Goal: Task Accomplishment & Management: Manage account settings

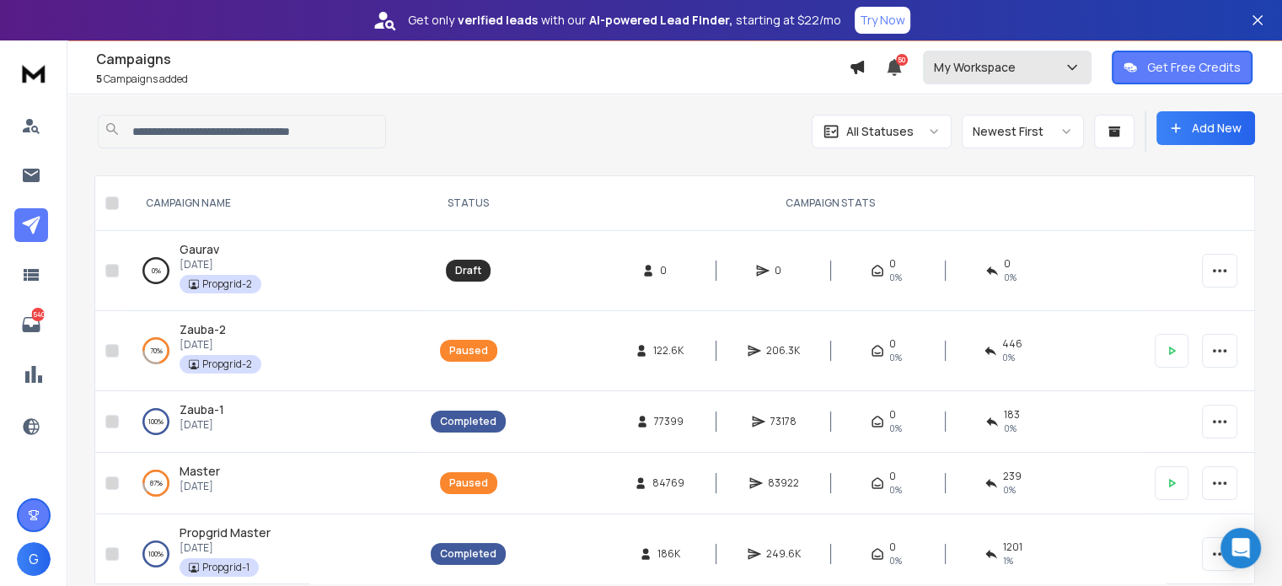
click at [973, 62] on p "My Workspace" at bounding box center [978, 67] width 89 height 17
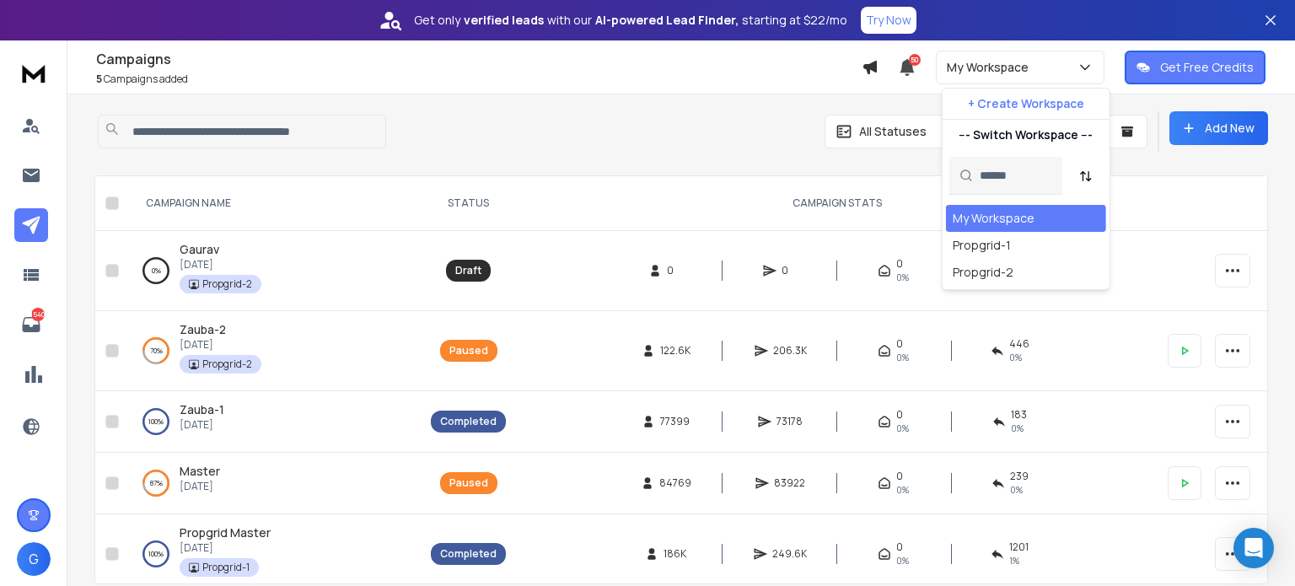
click at [1035, 101] on p "+ Create Workspace" at bounding box center [1026, 103] width 116 height 17
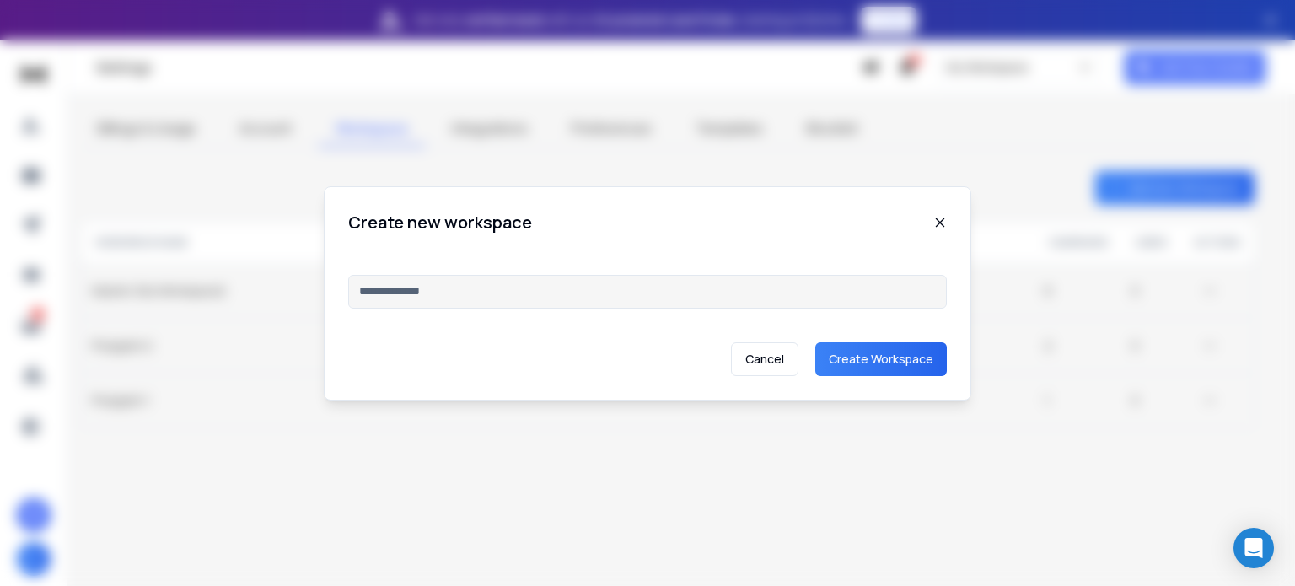
click at [459, 296] on input at bounding box center [647, 292] width 598 height 34
type input "******"
click at [934, 228] on icon at bounding box center [939, 222] width 13 height 13
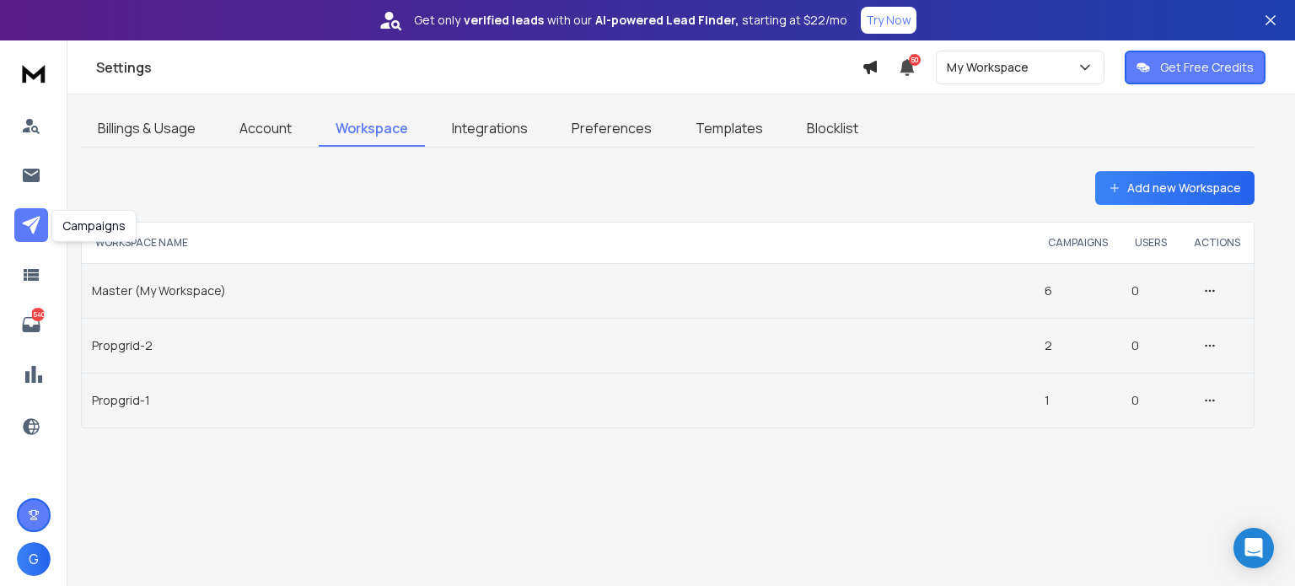
click at [40, 218] on link at bounding box center [31, 225] width 34 height 34
